Goal: Task Accomplishment & Management: Manage account settings

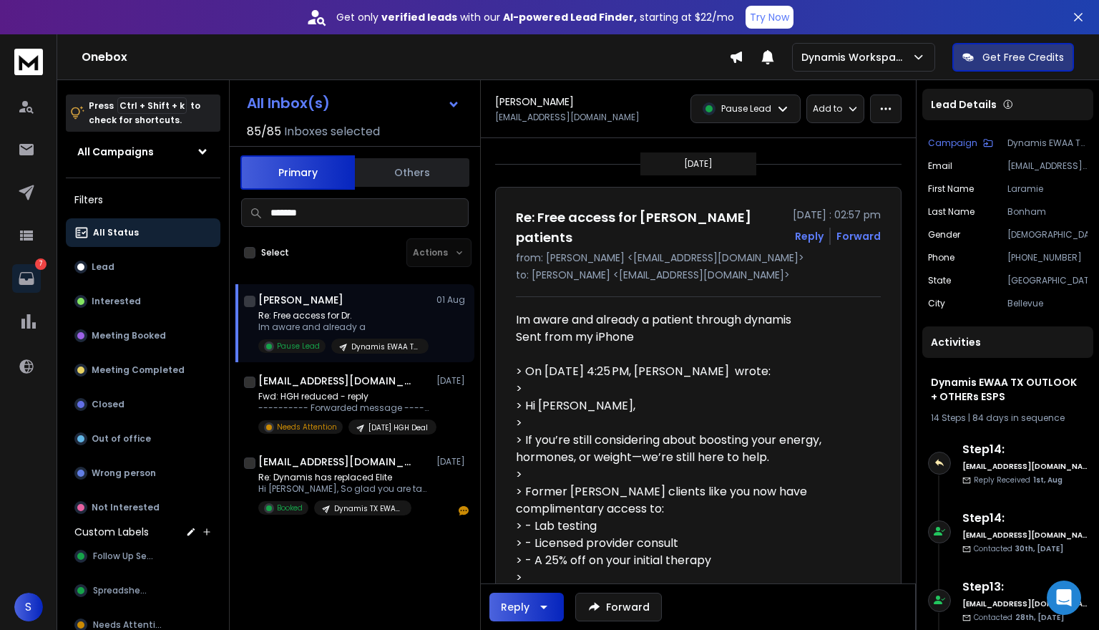
click at [134, 233] on p "All Status" at bounding box center [116, 232] width 46 height 11
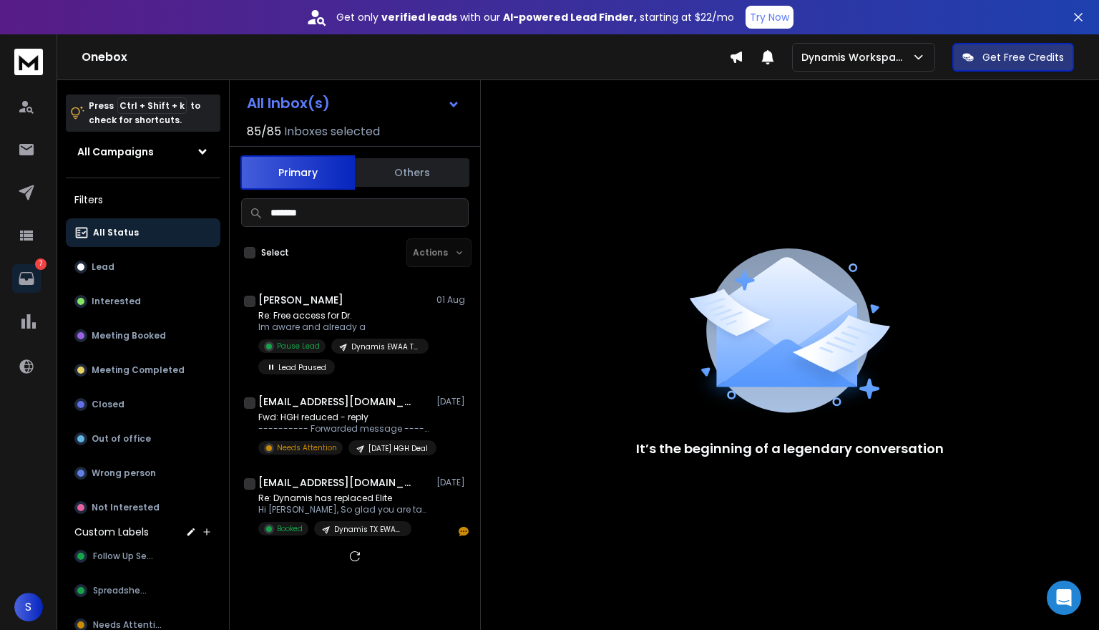
drag, startPoint x: 374, startPoint y: 215, endPoint x: 162, endPoint y: 213, distance: 211.9
click at [163, 213] on div "Press Ctrl + Shift + k to check for shortcuts. All Campaigns All Campaigns Filt…" at bounding box center [578, 395] width 1042 height 630
click at [129, 261] on button "Lead" at bounding box center [143, 267] width 155 height 29
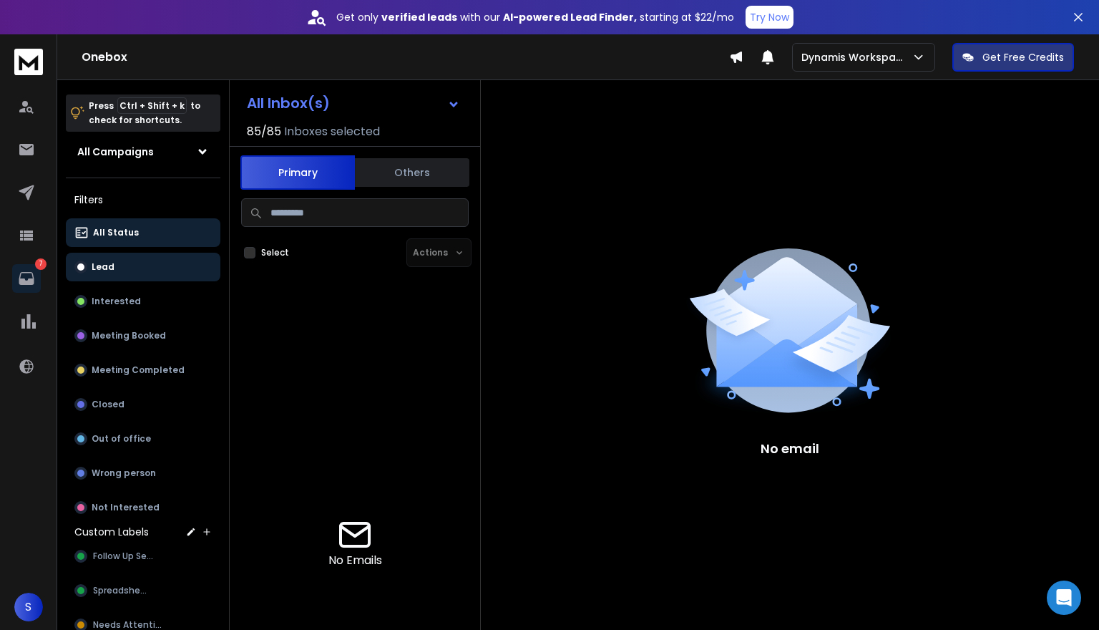
click at [127, 225] on div "All Status" at bounding box center [106, 232] width 64 height 14
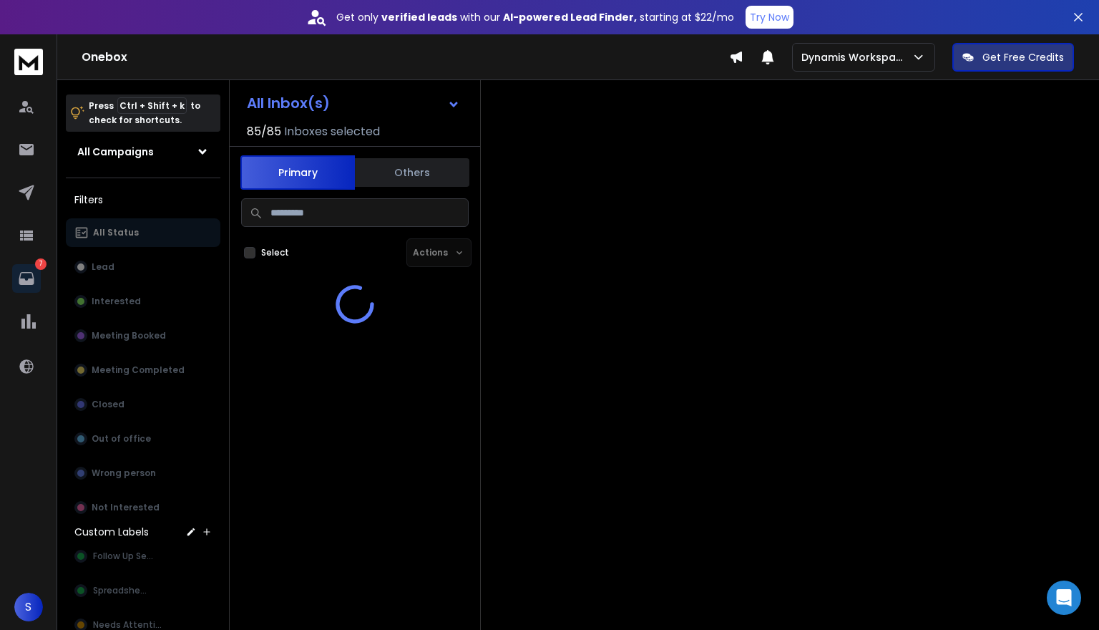
click at [139, 266] on div "All Status Lead Interested Meeting Booked Meeting Completed Closed Out of offic…" at bounding box center [143, 369] width 155 height 303
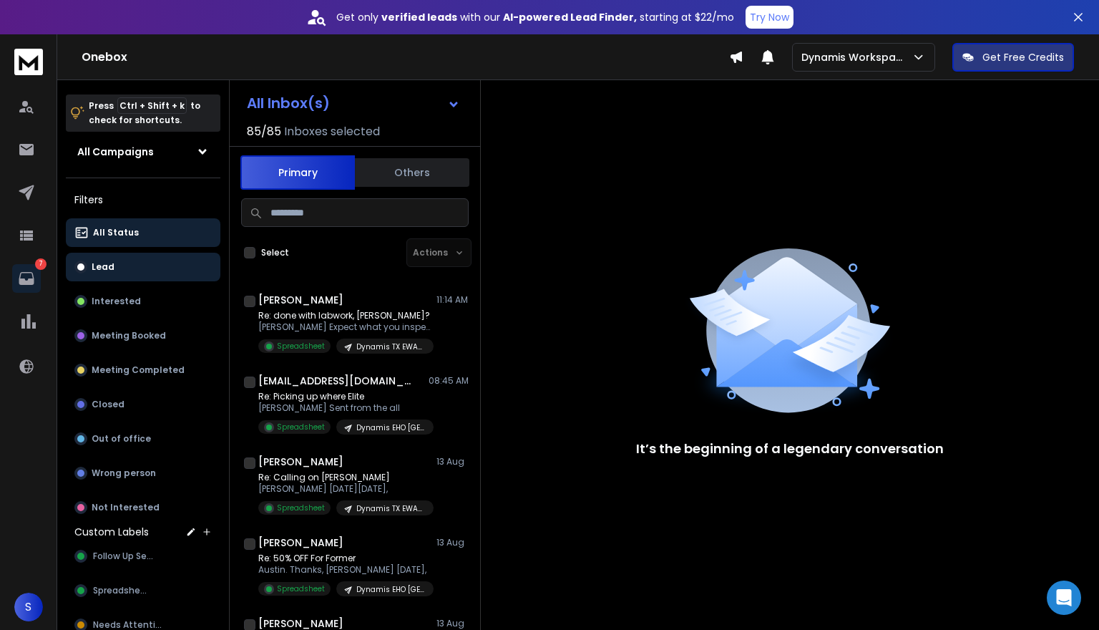
click at [132, 268] on button "Lead" at bounding box center [143, 267] width 155 height 29
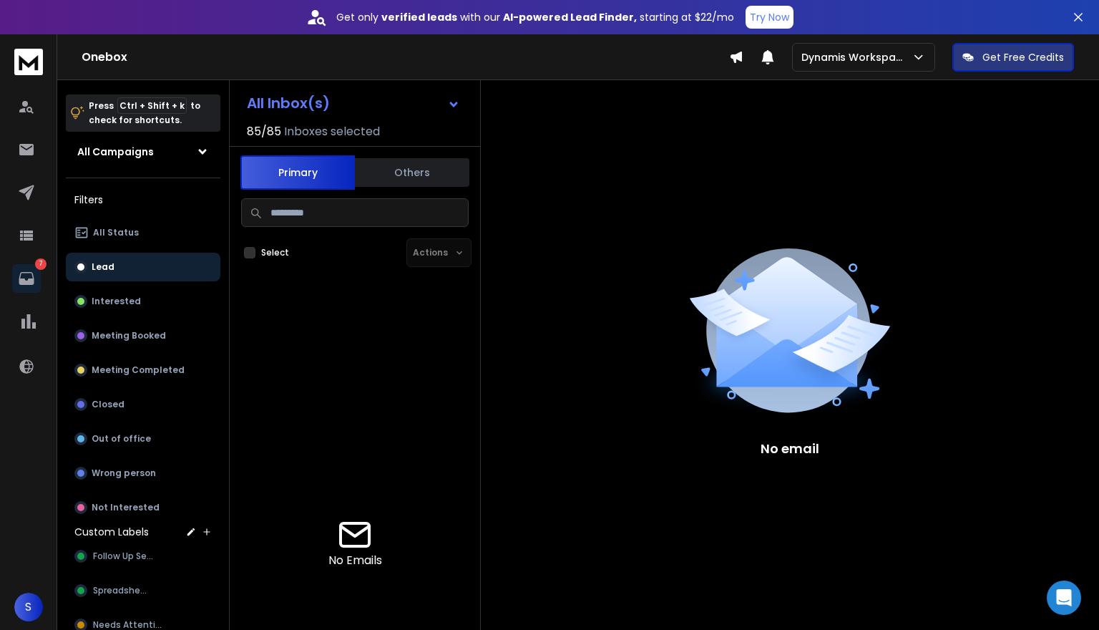
click at [358, 201] on input at bounding box center [355, 212] width 228 height 29
paste input "**********"
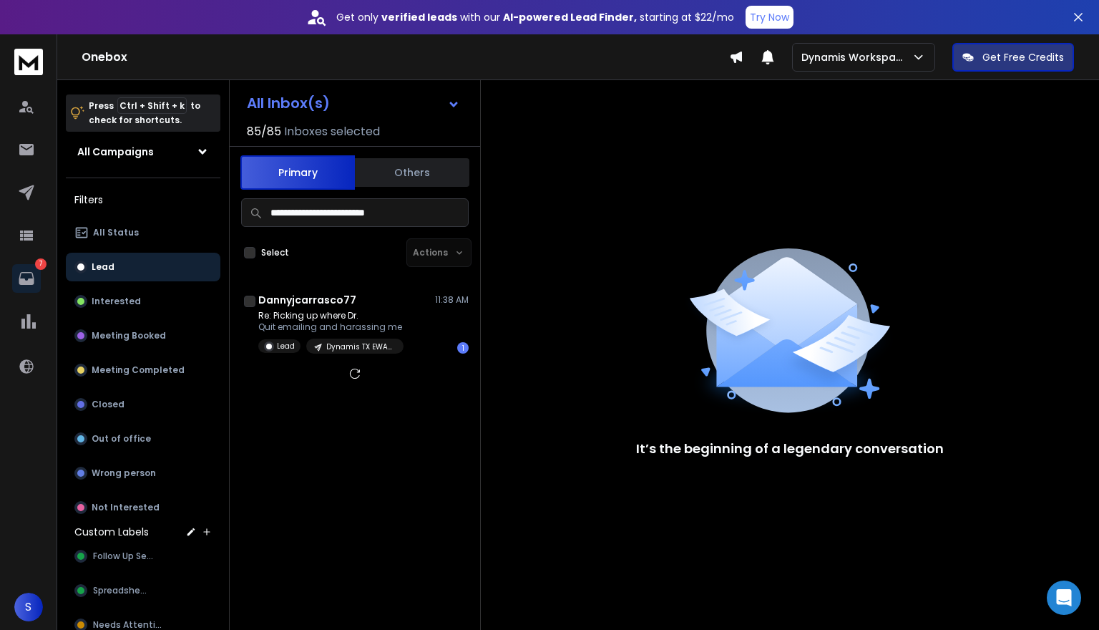
type input "**********"
click at [163, 233] on button "All Status" at bounding box center [143, 232] width 155 height 29
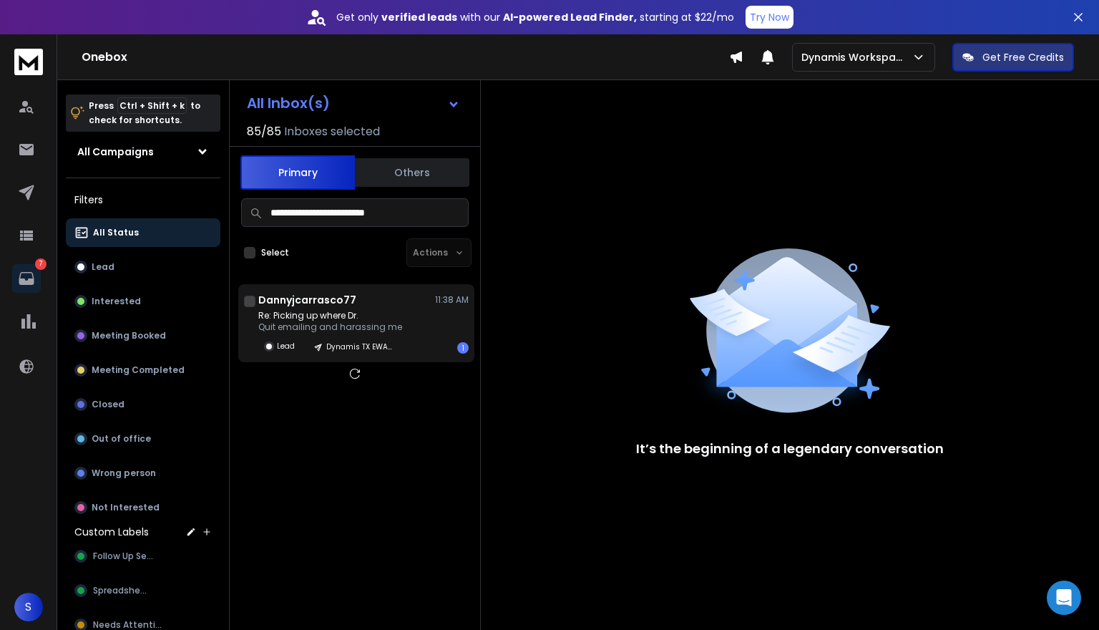
click at [346, 296] on h1 "Dannyjcarrasco77" at bounding box center [307, 300] width 98 height 14
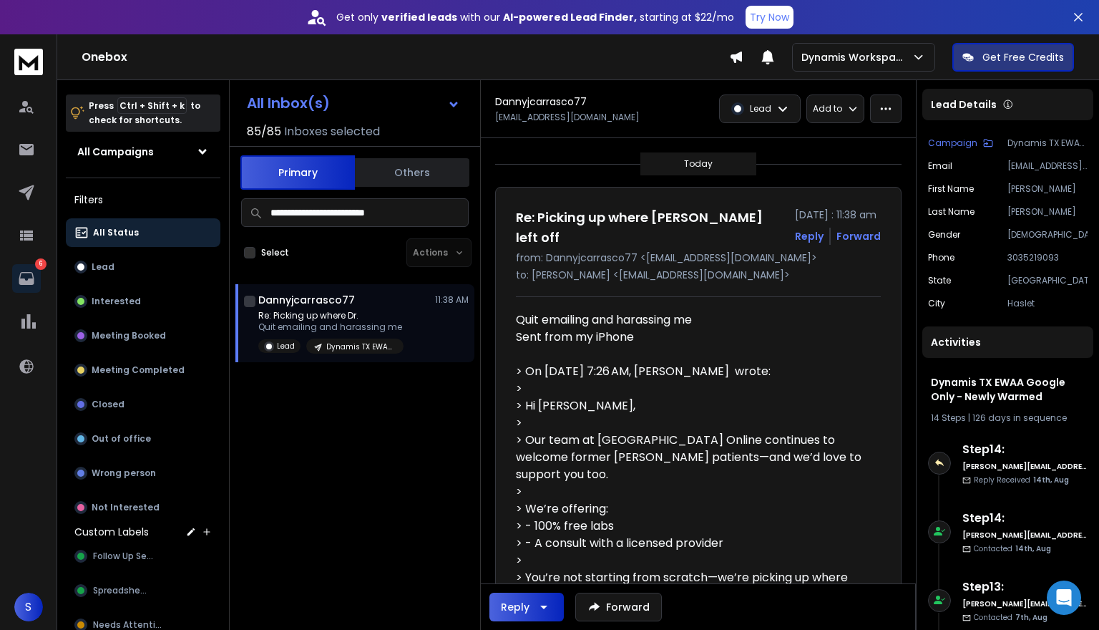
click at [880, 112] on icon "button" at bounding box center [886, 108] width 13 height 13
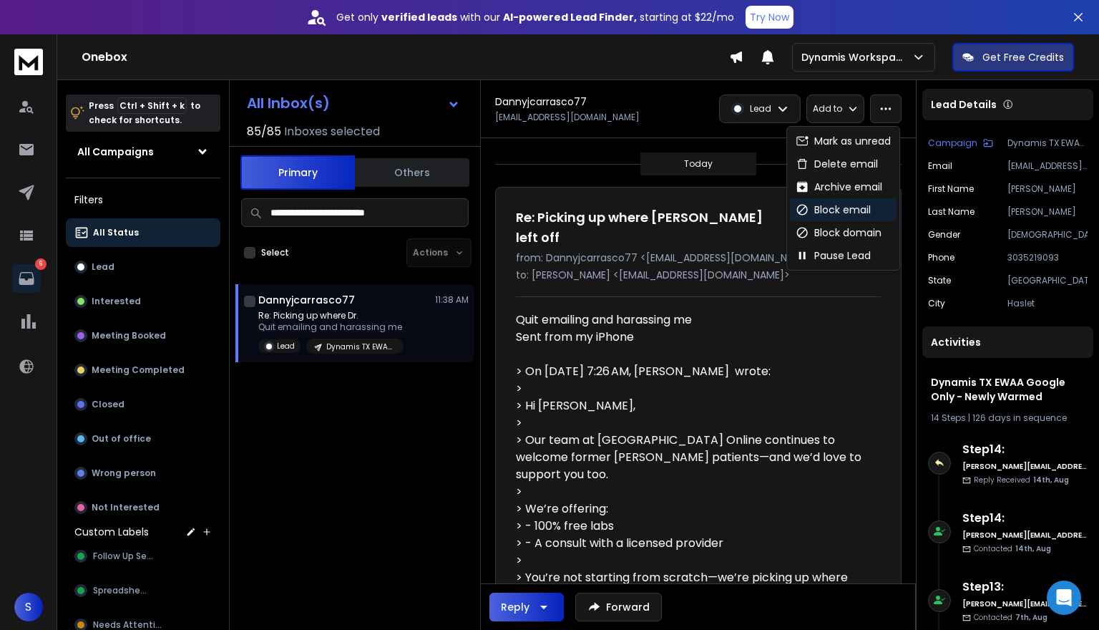
click at [852, 205] on div "Block email" at bounding box center [833, 210] width 75 height 14
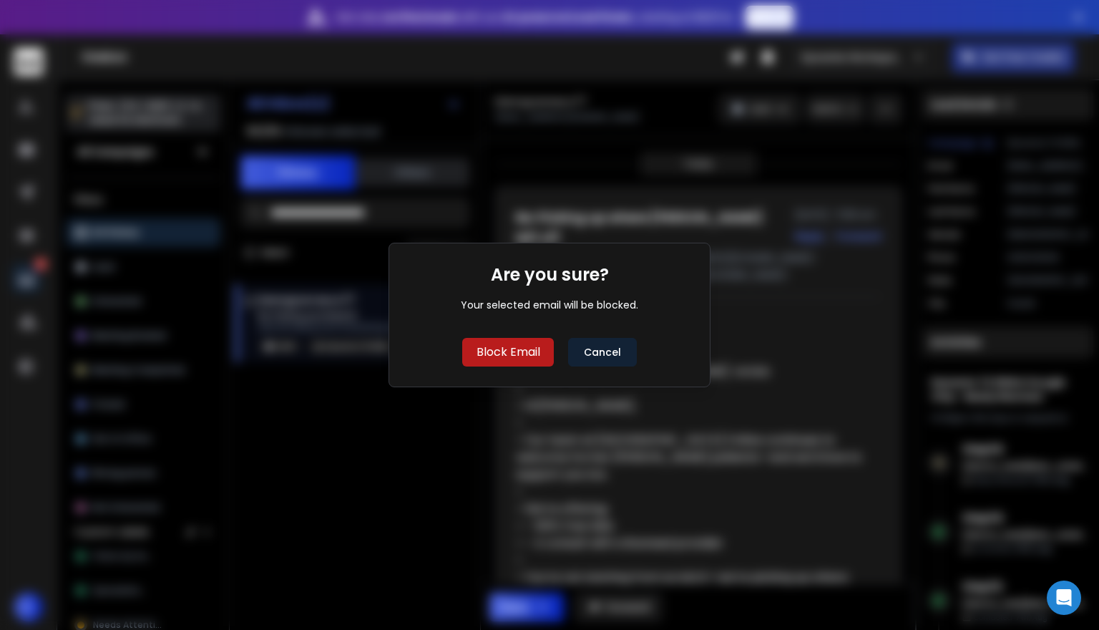
click at [492, 346] on button "Block Email" at bounding box center [508, 352] width 92 height 29
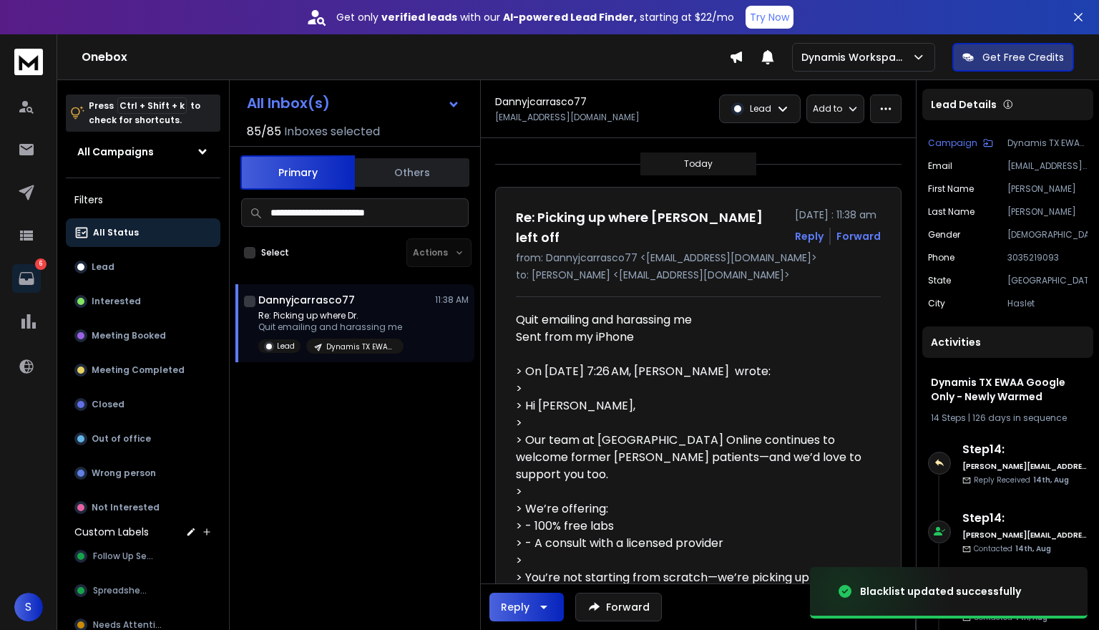
click at [885, 112] on icon "button" at bounding box center [886, 108] width 13 height 13
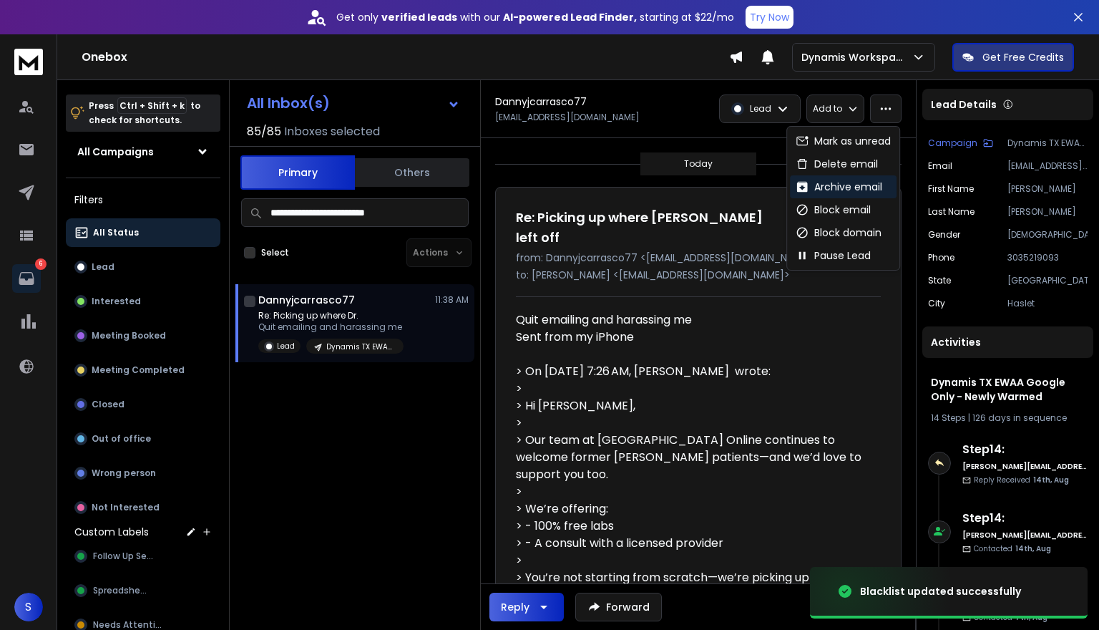
click at [865, 195] on div "Archive email" at bounding box center [843, 186] width 107 height 23
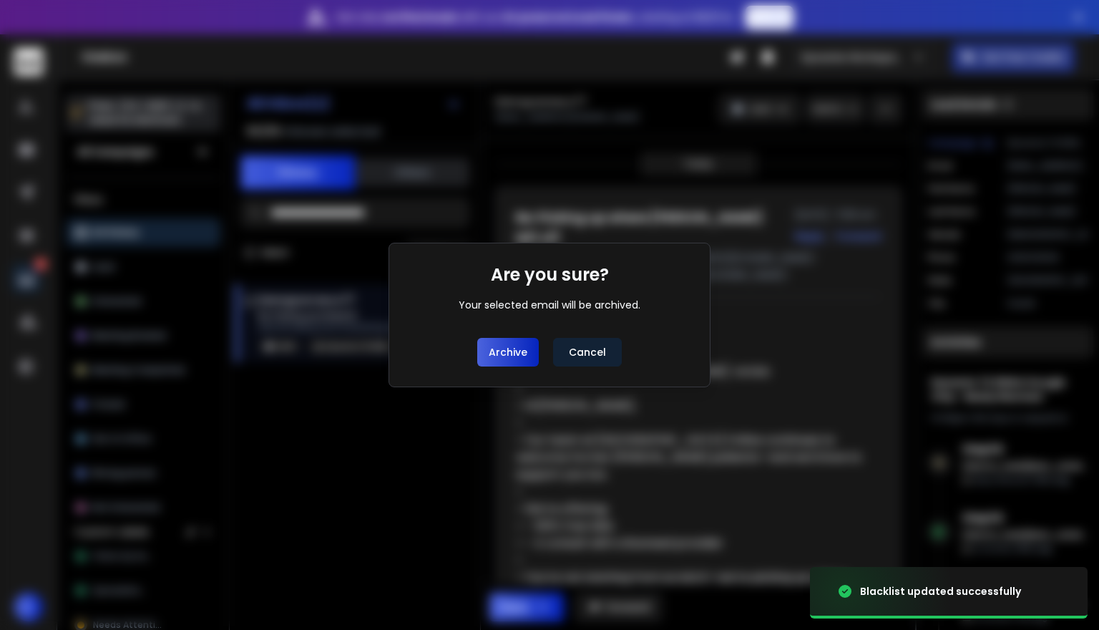
click at [498, 355] on p "archive" at bounding box center [508, 352] width 39 height 14
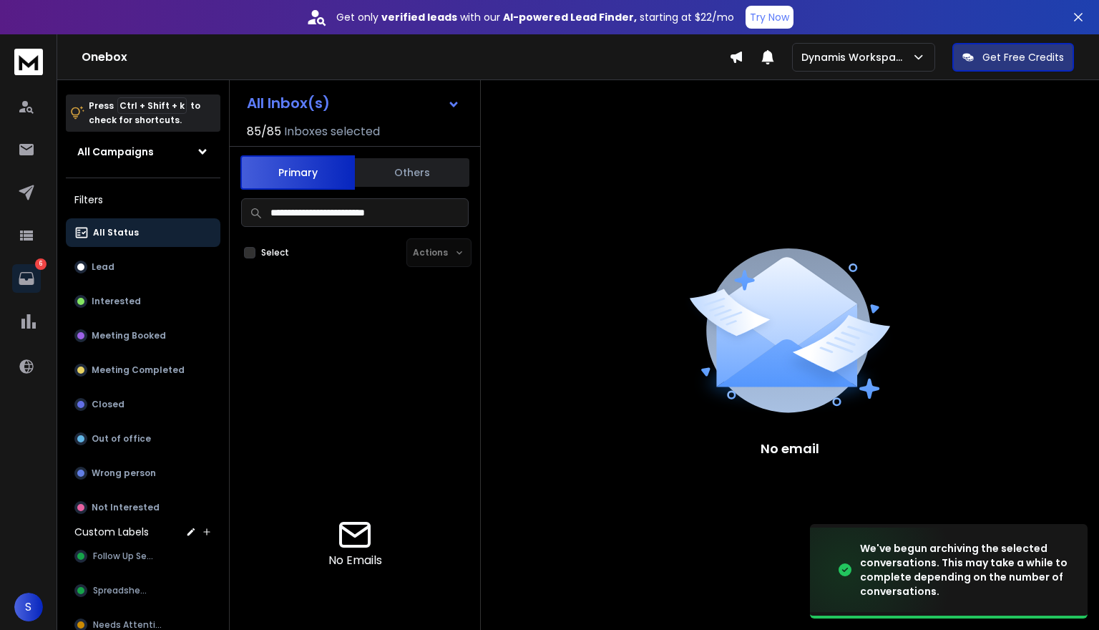
drag, startPoint x: 437, startPoint y: 211, endPoint x: 102, endPoint y: 194, distance: 335.4
click at [102, 194] on div "**********" at bounding box center [578, 395] width 1042 height 630
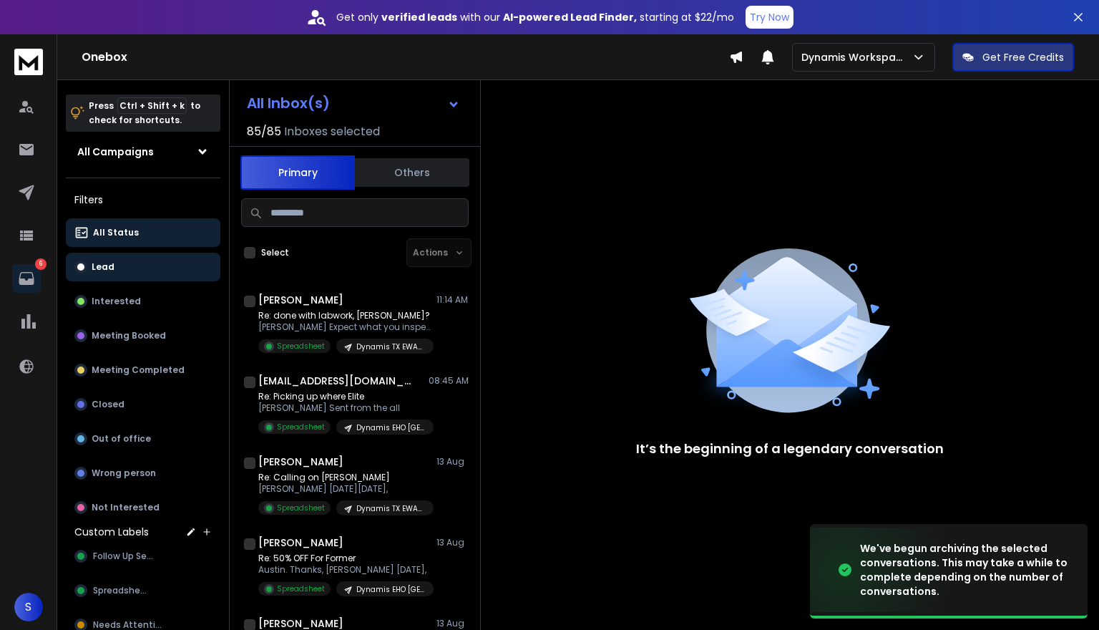
click at [128, 273] on button "Lead" at bounding box center [143, 267] width 155 height 29
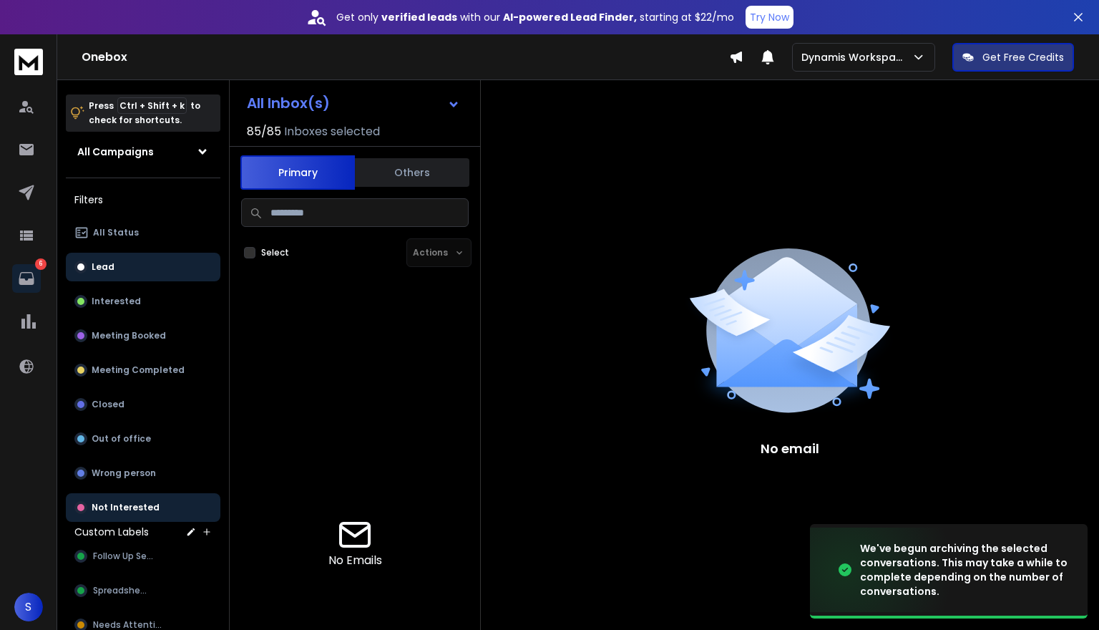
click at [159, 500] on button "Not Interested" at bounding box center [143, 507] width 155 height 29
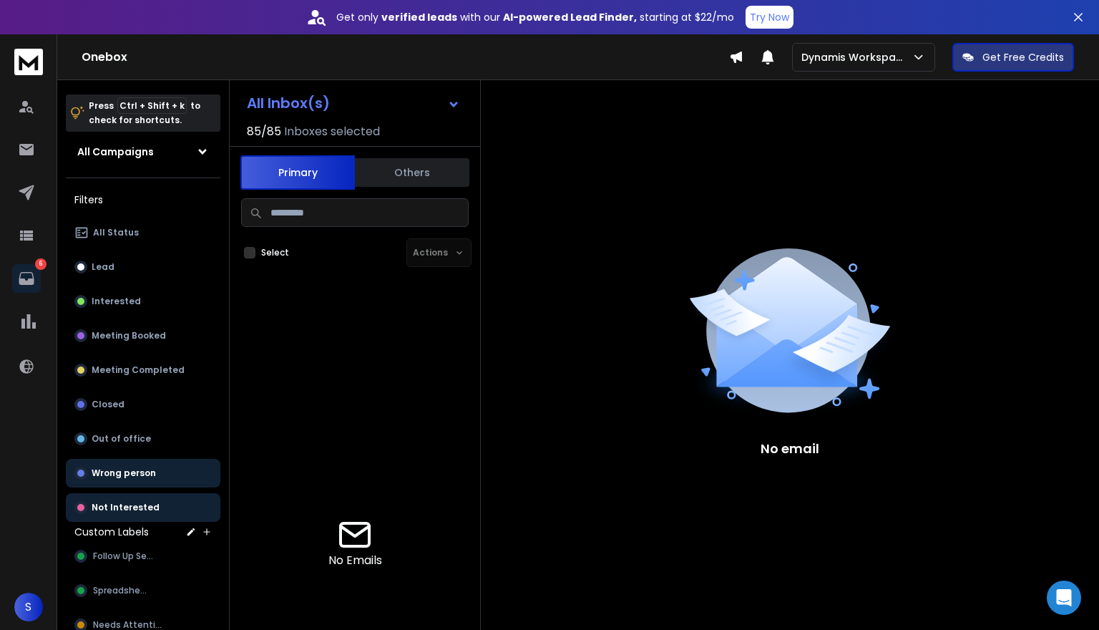
click at [149, 479] on div "Wrong person" at bounding box center [115, 473] width 82 height 13
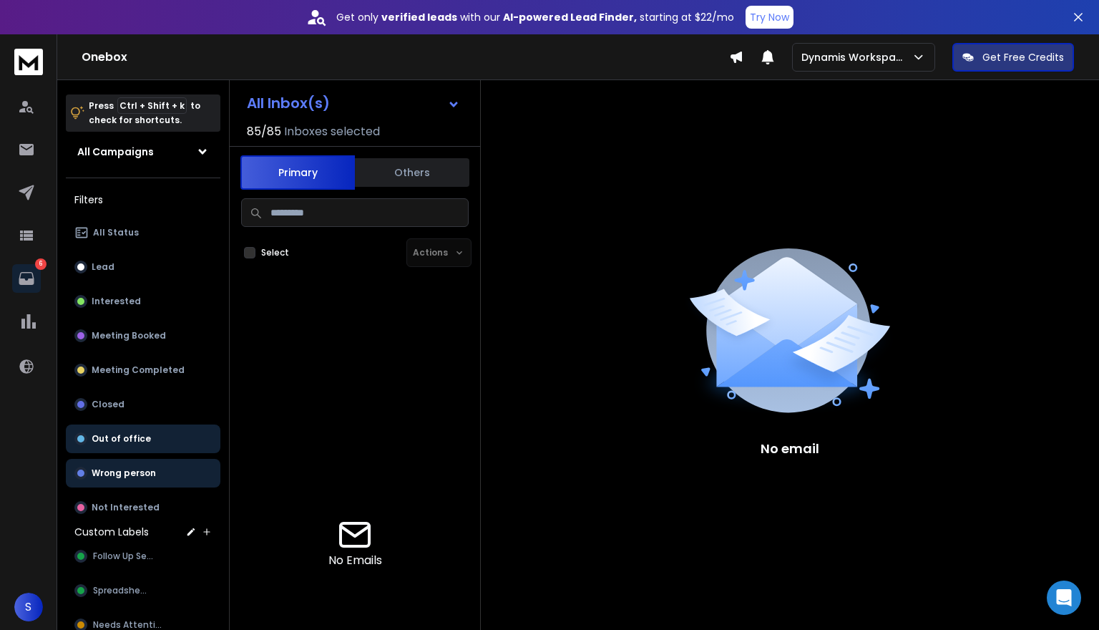
click at [154, 438] on button "Out of office" at bounding box center [143, 438] width 155 height 29
click at [148, 407] on button "Closed" at bounding box center [143, 404] width 155 height 29
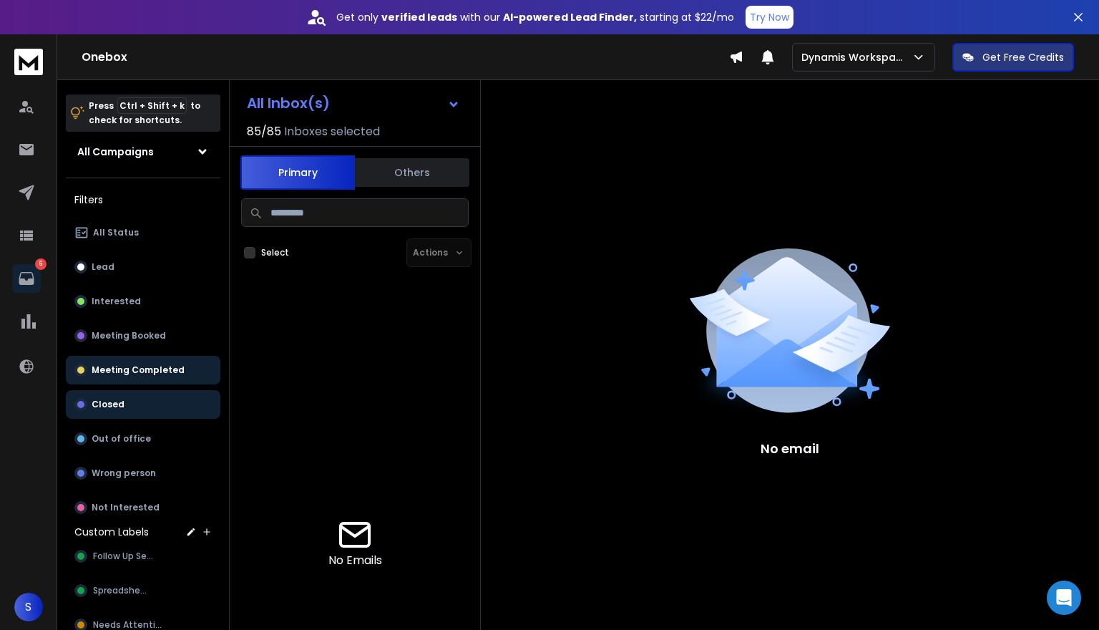
click at [152, 370] on p "Meeting Completed" at bounding box center [138, 369] width 93 height 11
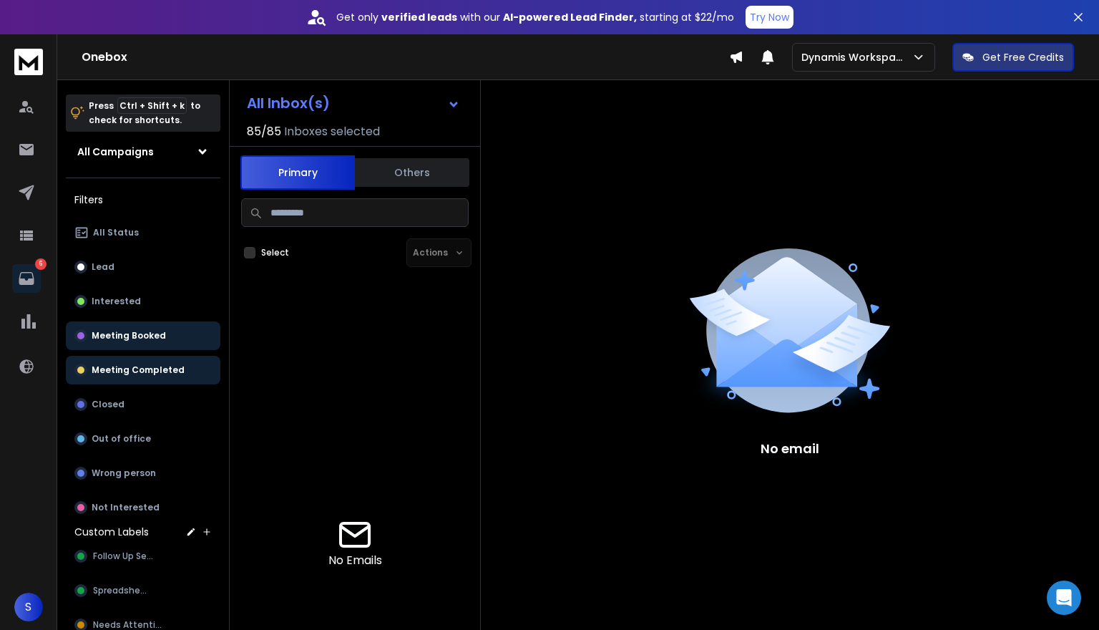
click at [150, 339] on p "Meeting Booked" at bounding box center [129, 335] width 74 height 11
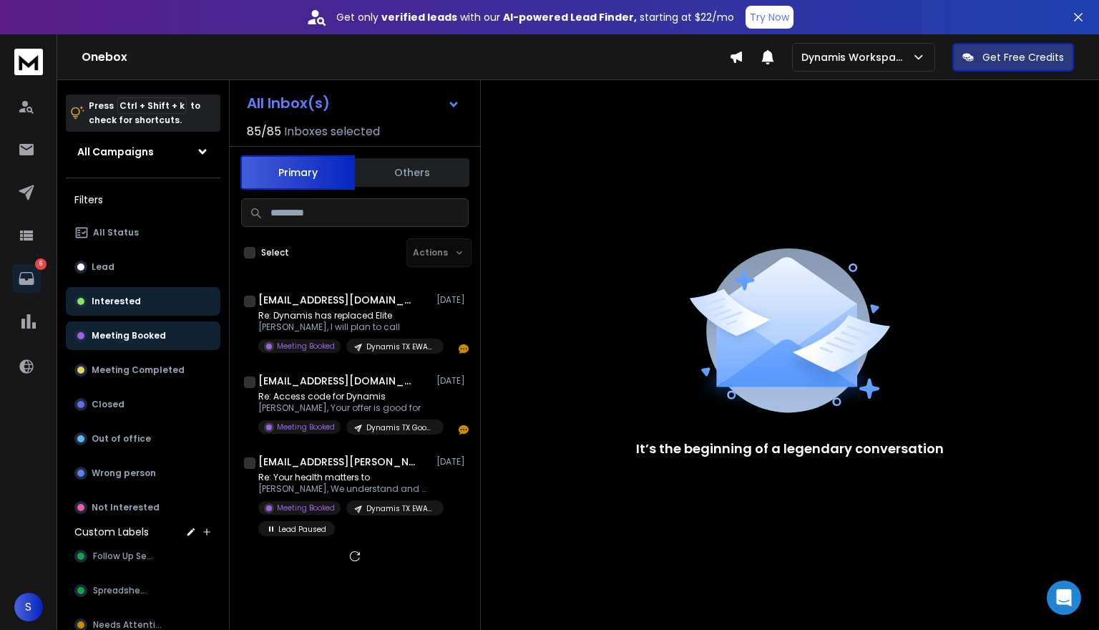
click at [139, 301] on button "Interested" at bounding box center [143, 301] width 155 height 29
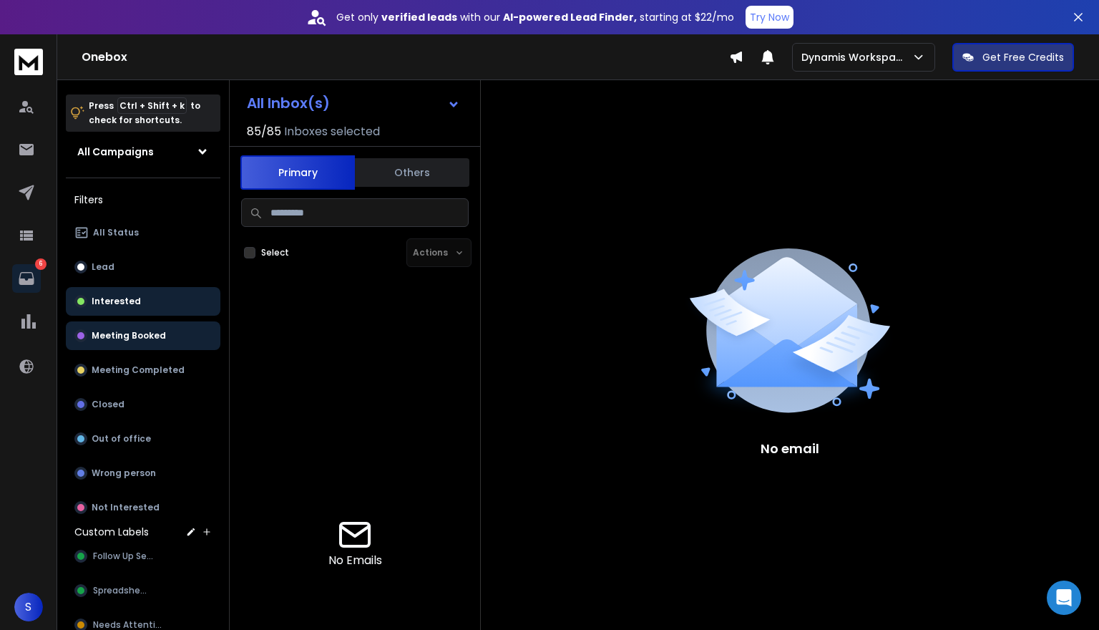
click at [140, 338] on p "Meeting Booked" at bounding box center [129, 335] width 74 height 11
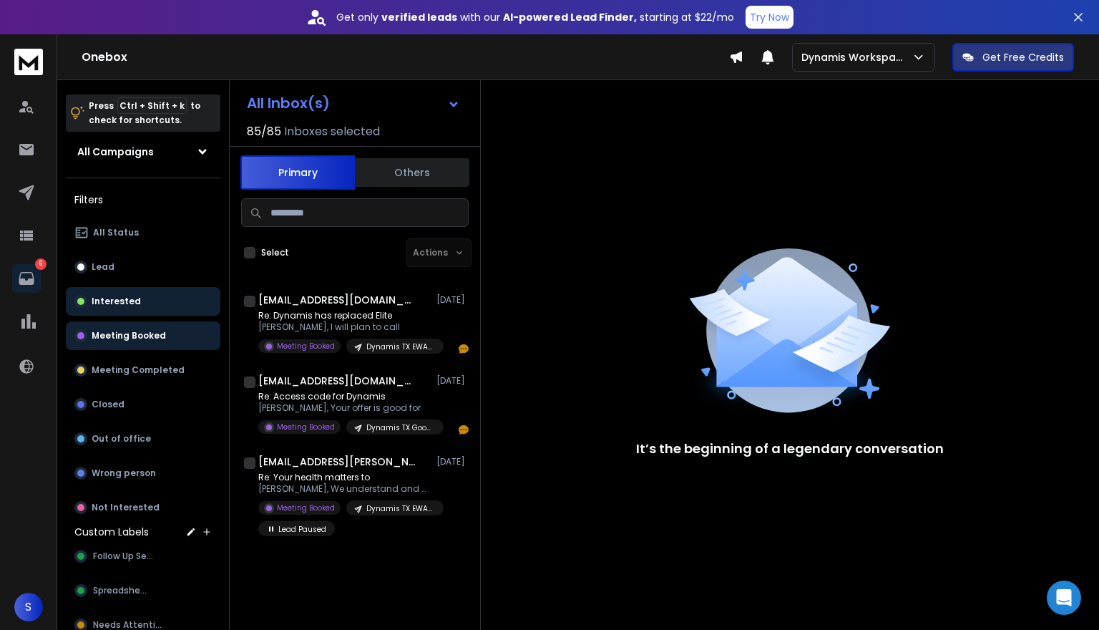
click at [160, 306] on button "Interested" at bounding box center [143, 301] width 155 height 29
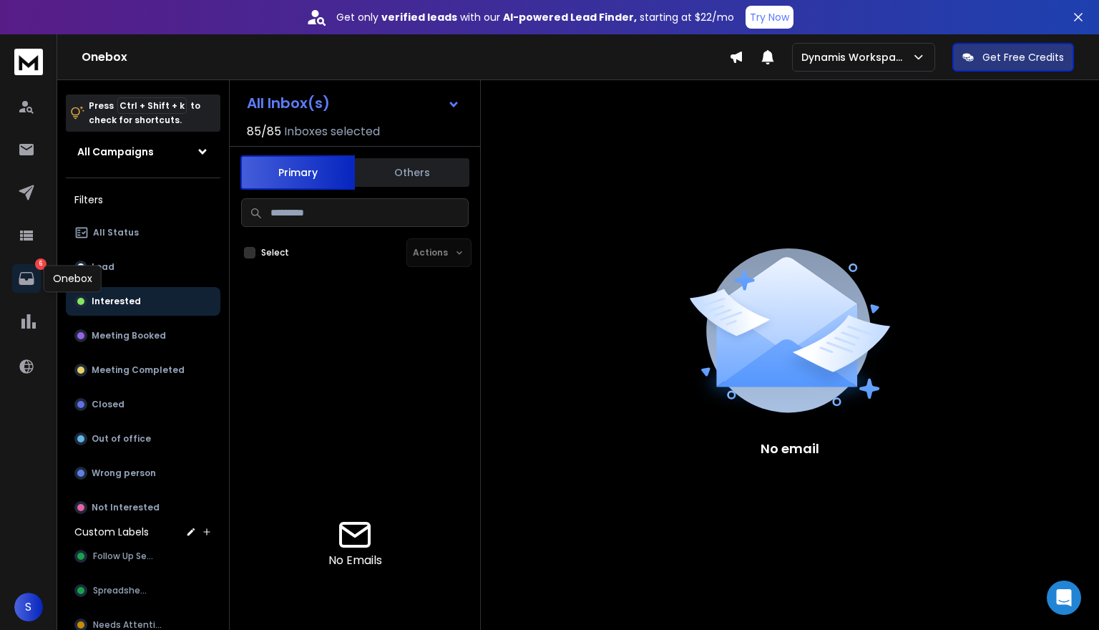
click at [17, 268] on link "6" at bounding box center [26, 278] width 29 height 29
